Goal: Information Seeking & Learning: Check status

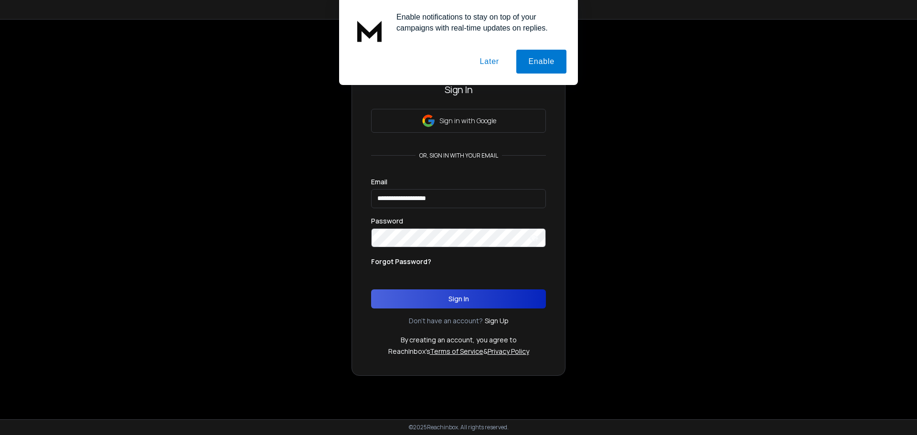
click at [493, 58] on button "Later" at bounding box center [488, 62] width 43 height 24
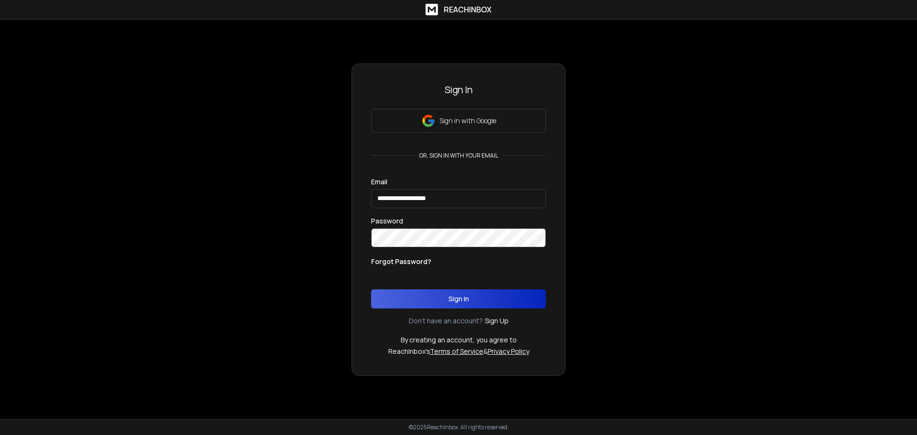
click at [455, 297] on button "Sign In" at bounding box center [458, 298] width 175 height 19
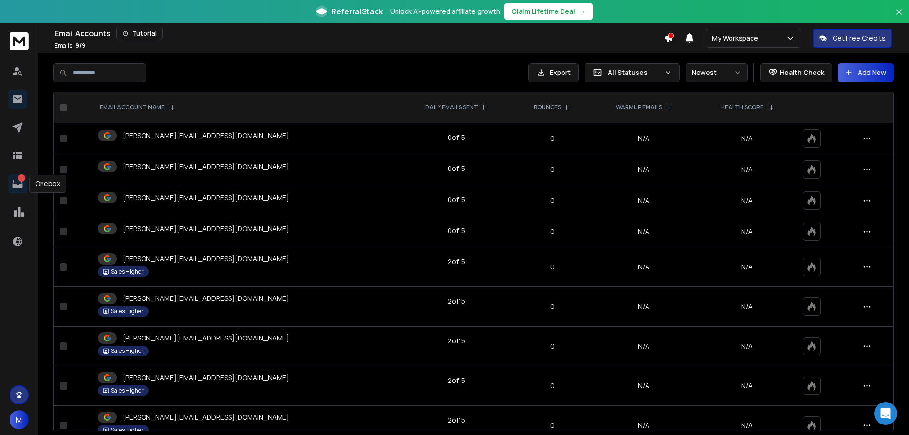
click at [19, 189] on icon at bounding box center [17, 183] width 11 height 11
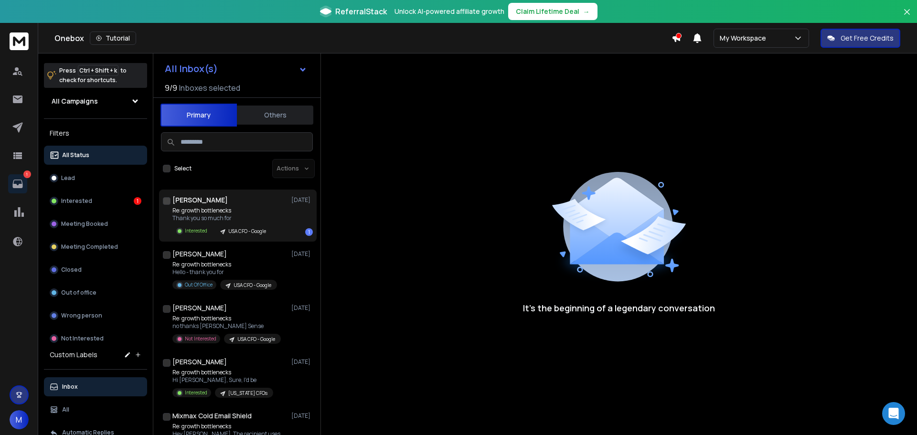
click at [212, 211] on p "Re: growth bottlenecks" at bounding box center [221, 211] width 99 height 8
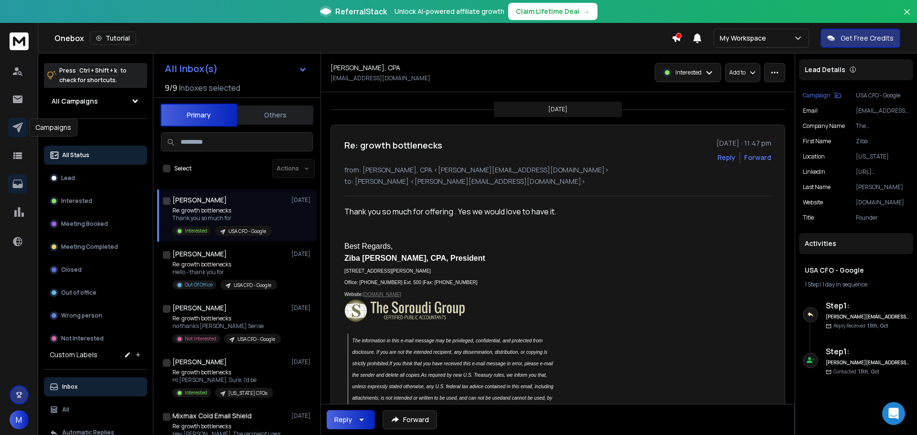
click at [18, 129] on icon at bounding box center [17, 128] width 10 height 10
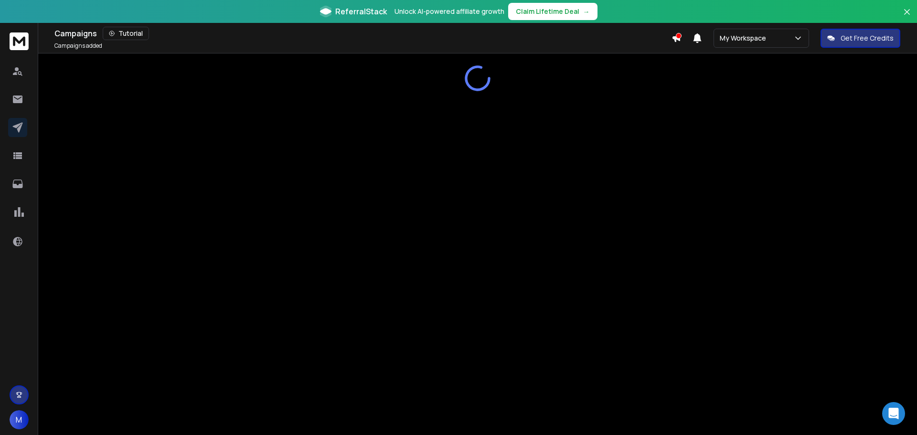
click at [904, 9] on icon "Close banner" at bounding box center [906, 12] width 9 height 9
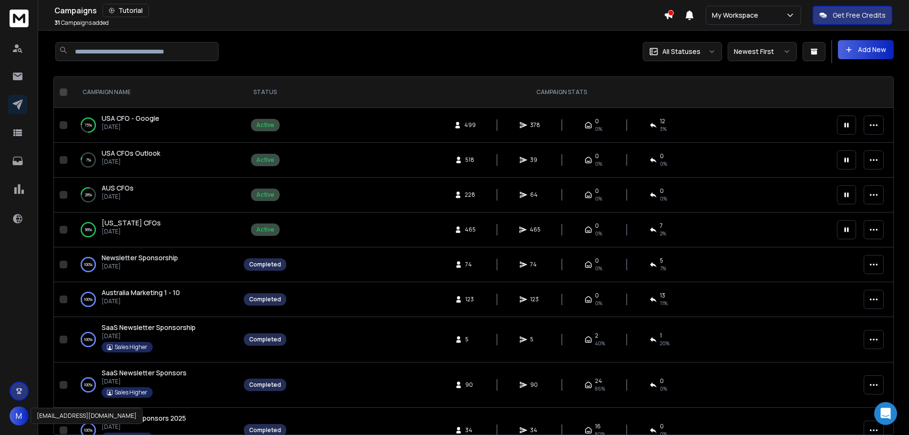
click at [19, 417] on span "M" at bounding box center [19, 415] width 19 height 19
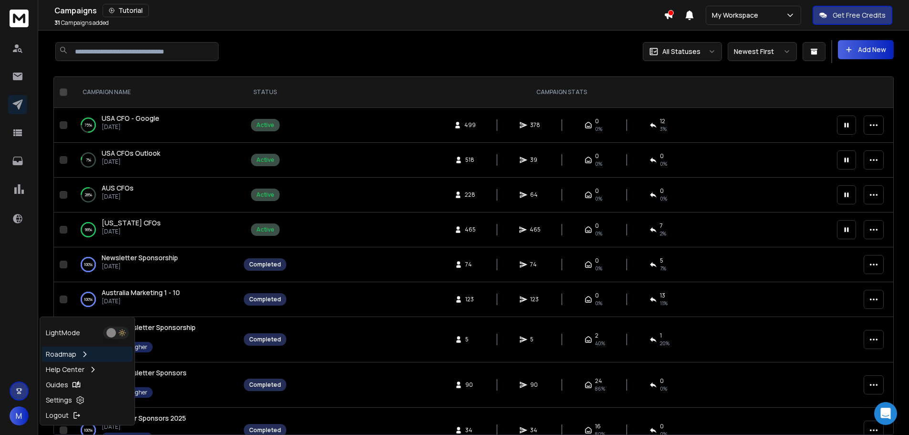
click at [122, 335] on icon at bounding box center [122, 333] width 8 height 8
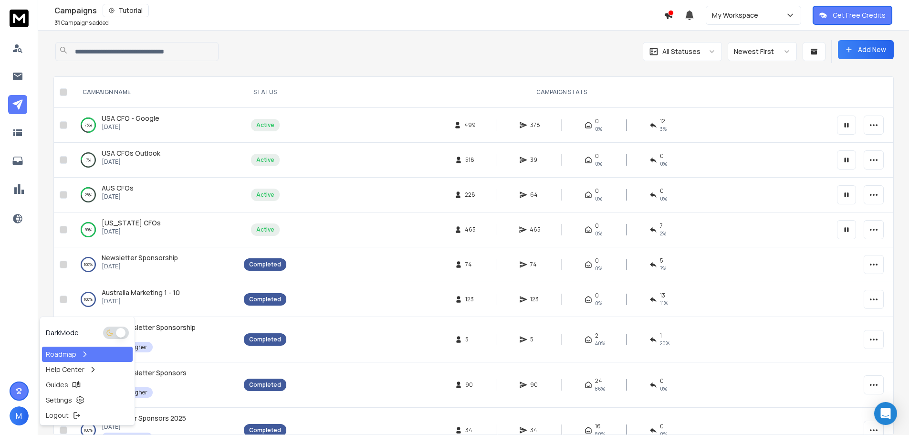
click at [17, 302] on div "M" at bounding box center [19, 217] width 38 height 435
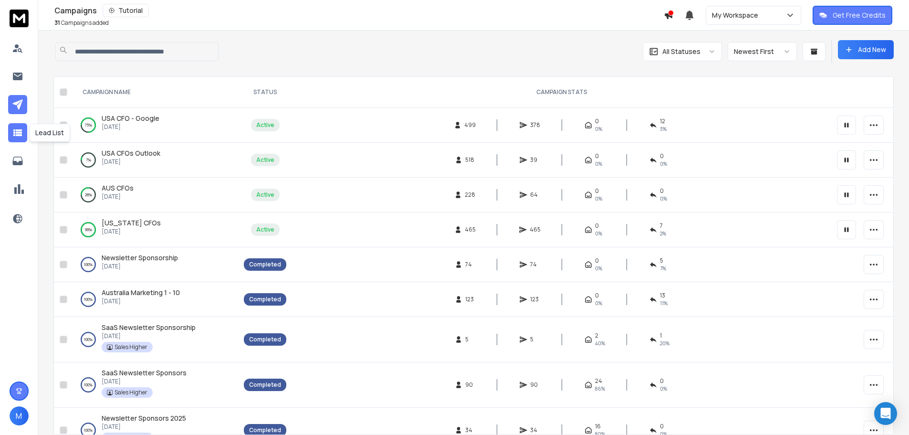
click at [20, 138] on icon at bounding box center [17, 132] width 11 height 11
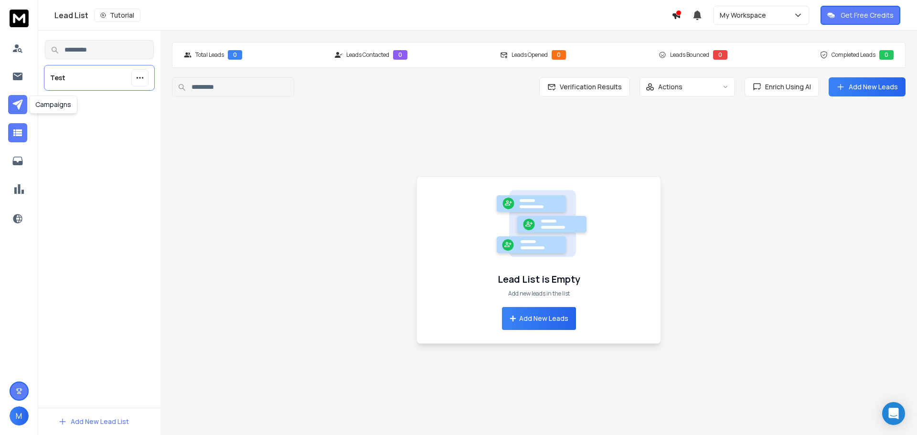
click at [23, 98] on link at bounding box center [17, 104] width 19 height 19
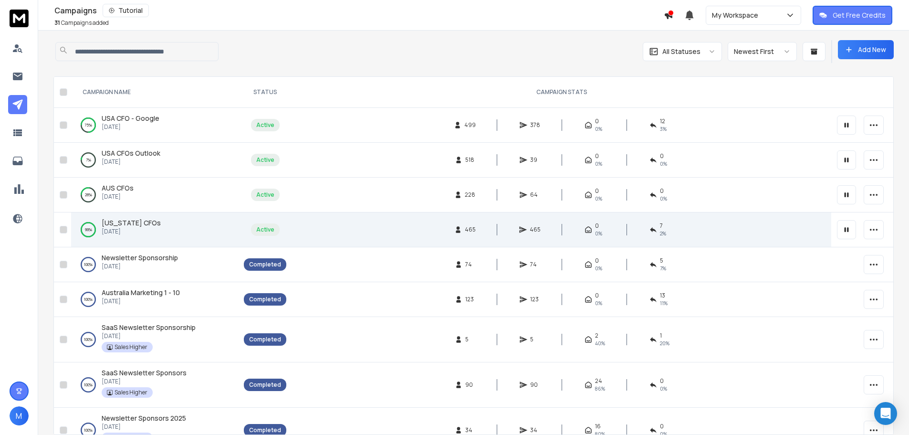
click at [109, 226] on span "[US_STATE] CFOs" at bounding box center [131, 222] width 59 height 9
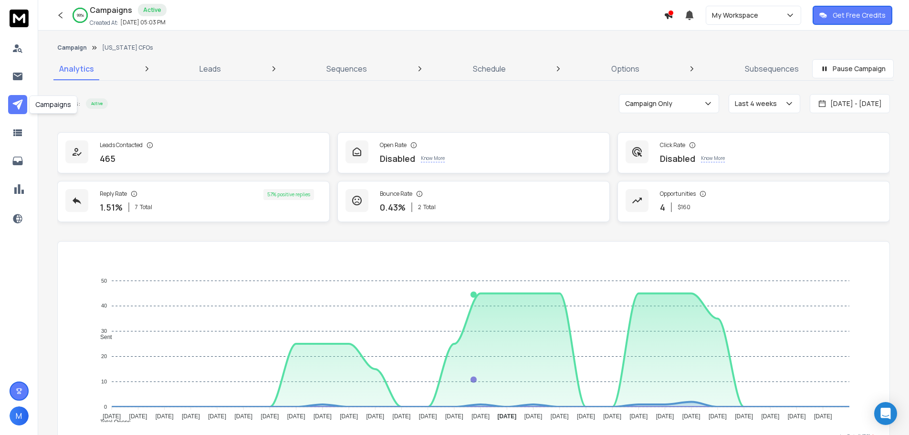
click at [15, 103] on icon at bounding box center [17, 105] width 10 height 10
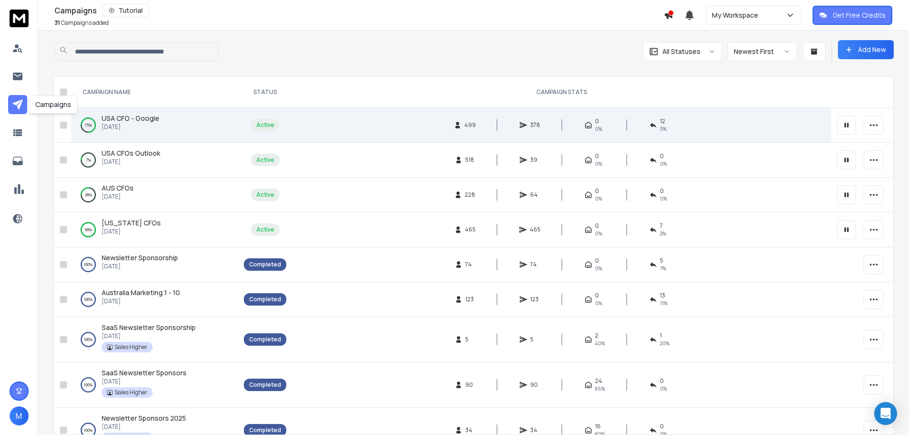
click at [131, 120] on span "USA CFO - Google" at bounding box center [131, 118] width 58 height 9
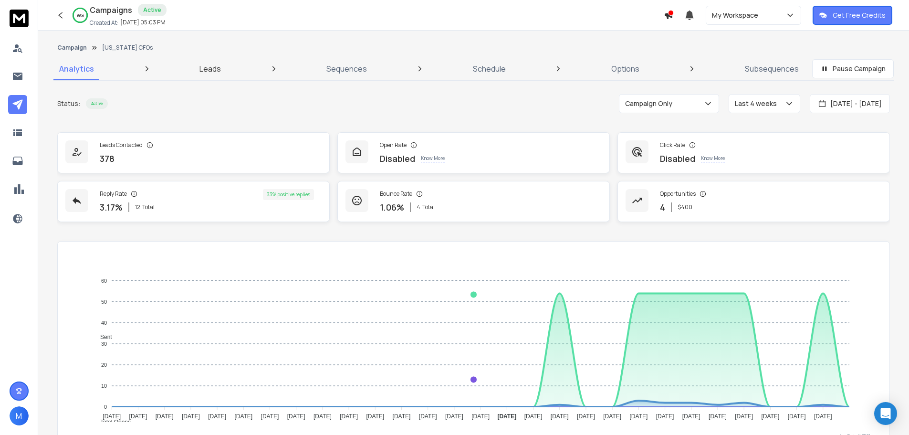
click at [219, 70] on p "Leads" at bounding box center [210, 68] width 21 height 11
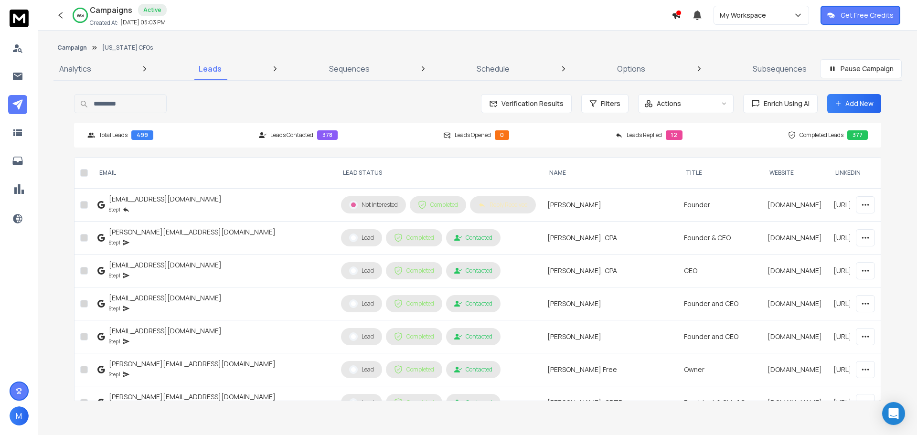
click at [152, 105] on input at bounding box center [120, 103] width 93 height 19
type input "*******"
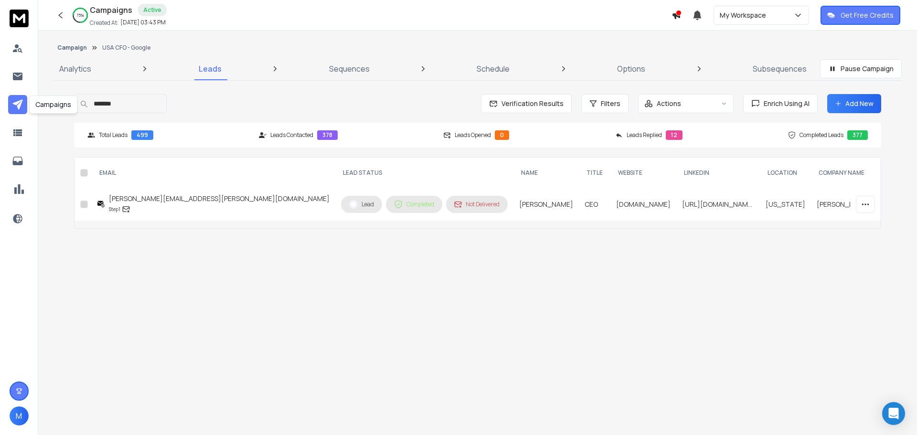
click at [18, 107] on icon at bounding box center [17, 105] width 10 height 10
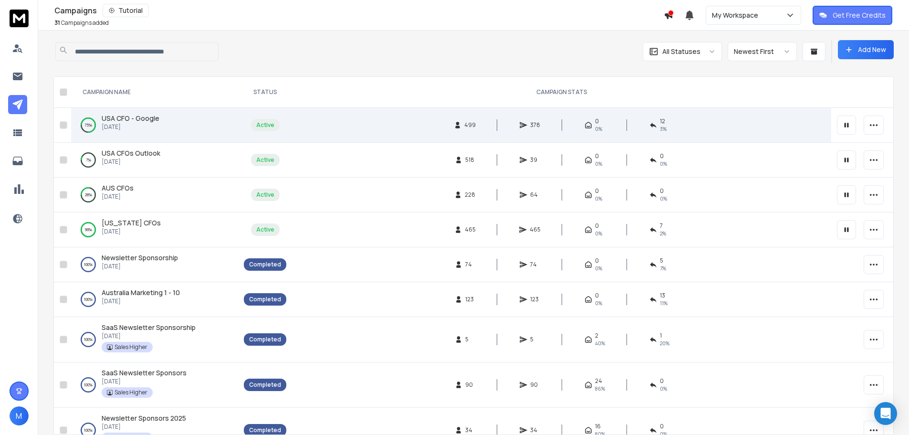
click at [149, 116] on span "USA CFO - Google" at bounding box center [131, 118] width 58 height 9
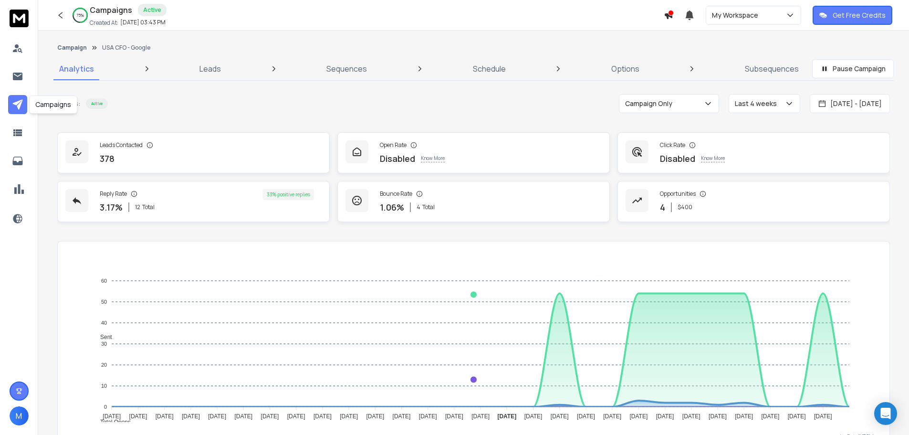
click at [13, 99] on icon at bounding box center [17, 104] width 11 height 11
